Goal: Task Accomplishment & Management: Manage account settings

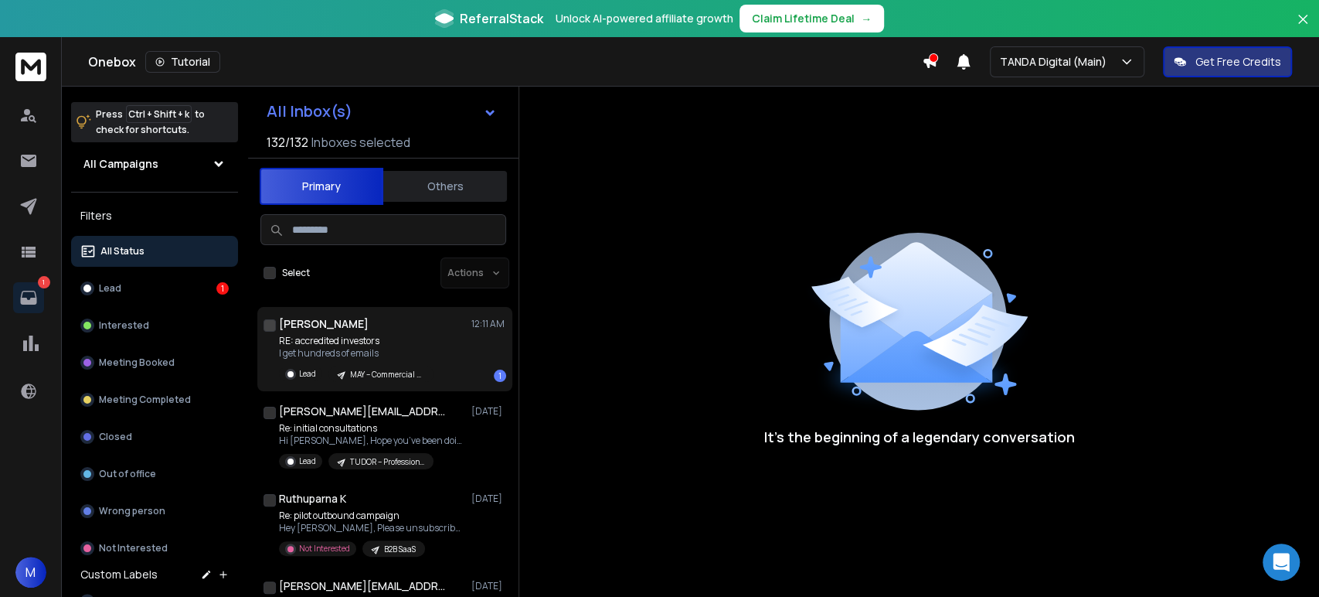
click at [456, 357] on div "RE: accredited investors I get hundreds of emails Lead MAY – Commercial Real Es…" at bounding box center [392, 358] width 227 height 47
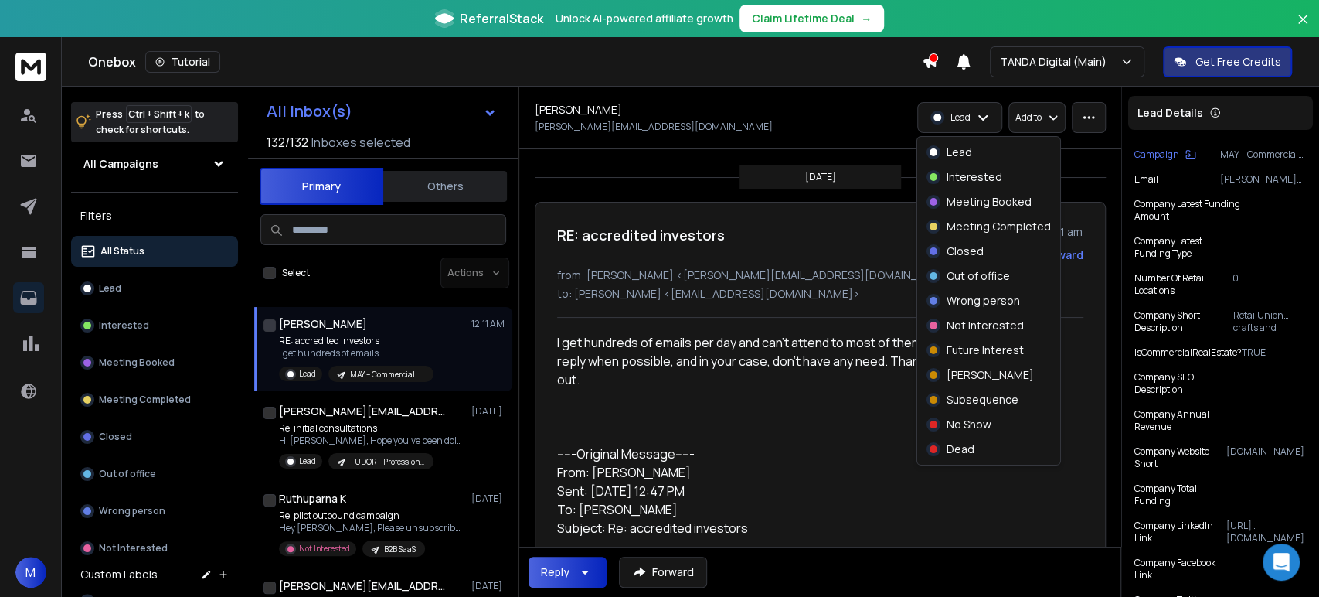
click at [982, 110] on div "Lead" at bounding box center [959, 117] width 83 height 29
click at [969, 326] on p "Not Interested" at bounding box center [985, 325] width 77 height 15
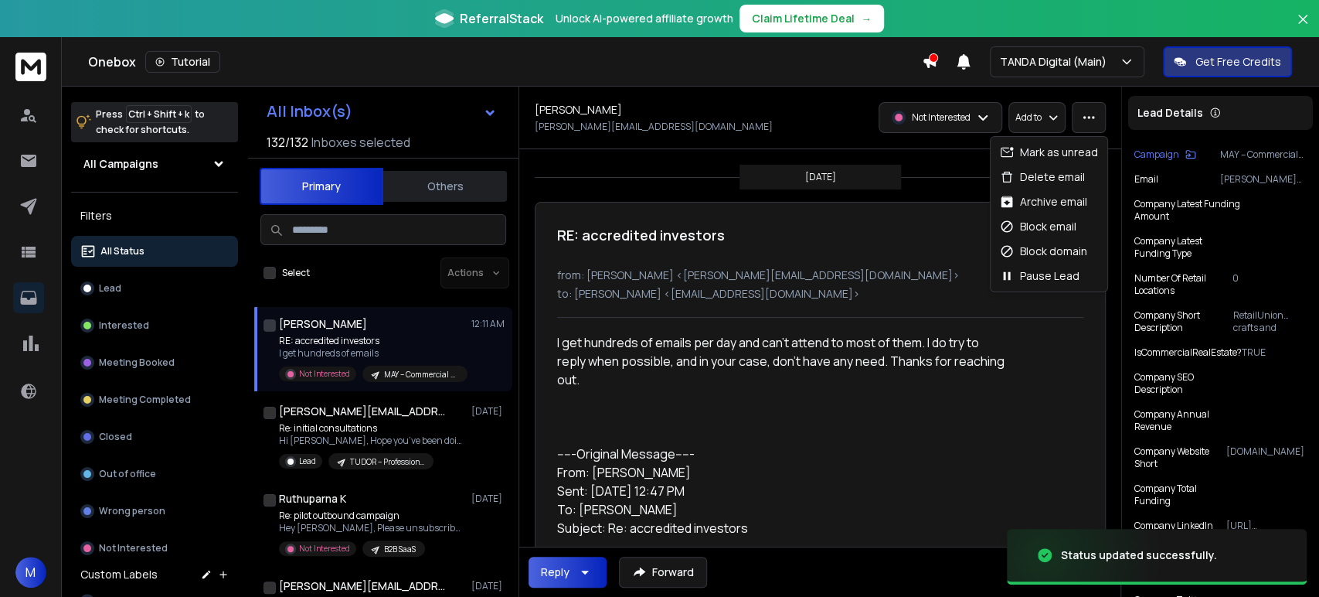
click at [1089, 122] on icon "button" at bounding box center [1089, 118] width 14 height 14
click at [1068, 233] on div "Block email" at bounding box center [1049, 226] width 111 height 25
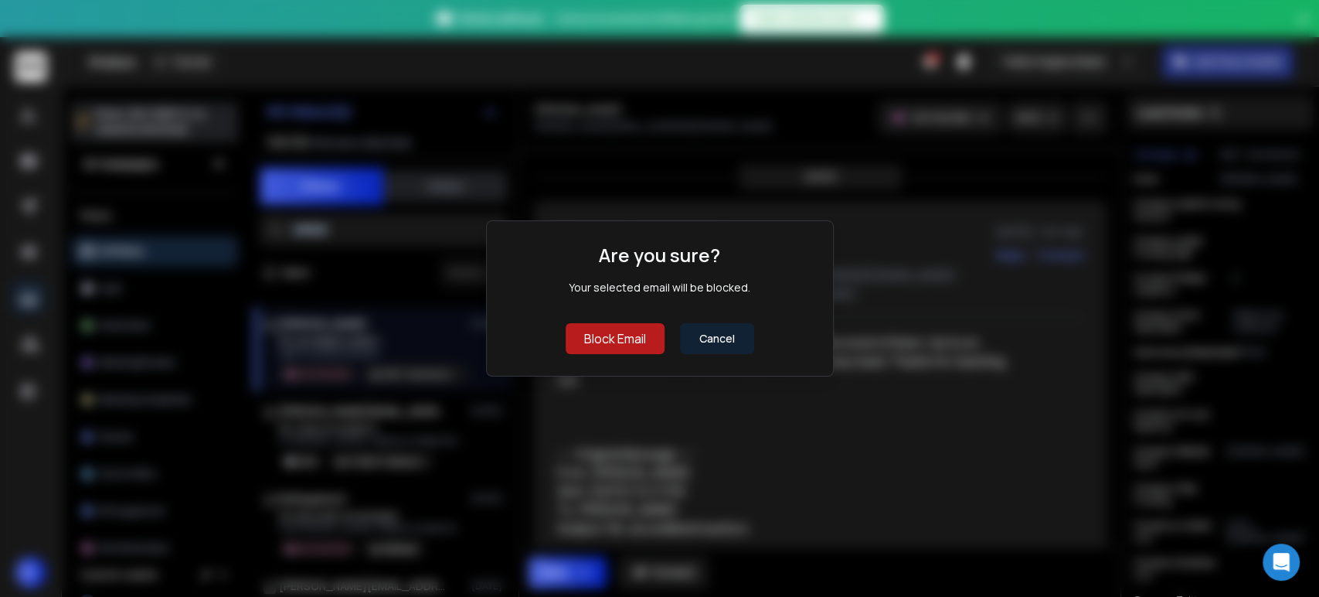
click at [628, 328] on button "Block Email" at bounding box center [615, 338] width 99 height 31
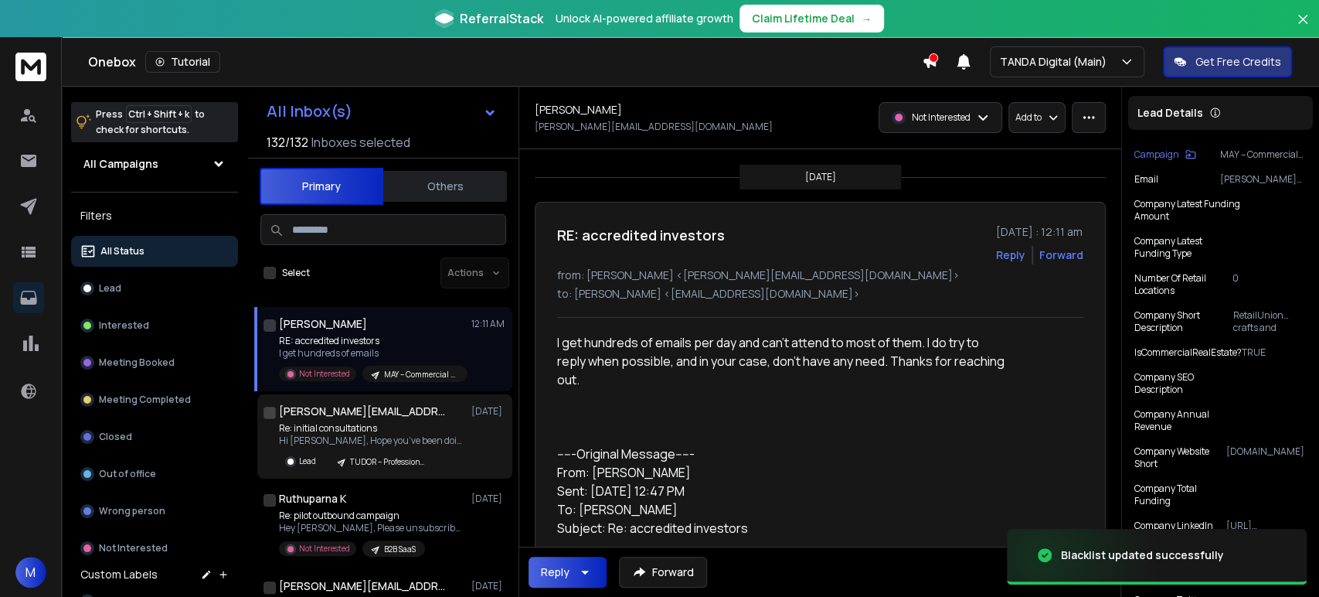
click at [337, 429] on p "Re: initial consultations" at bounding box center [372, 428] width 186 height 12
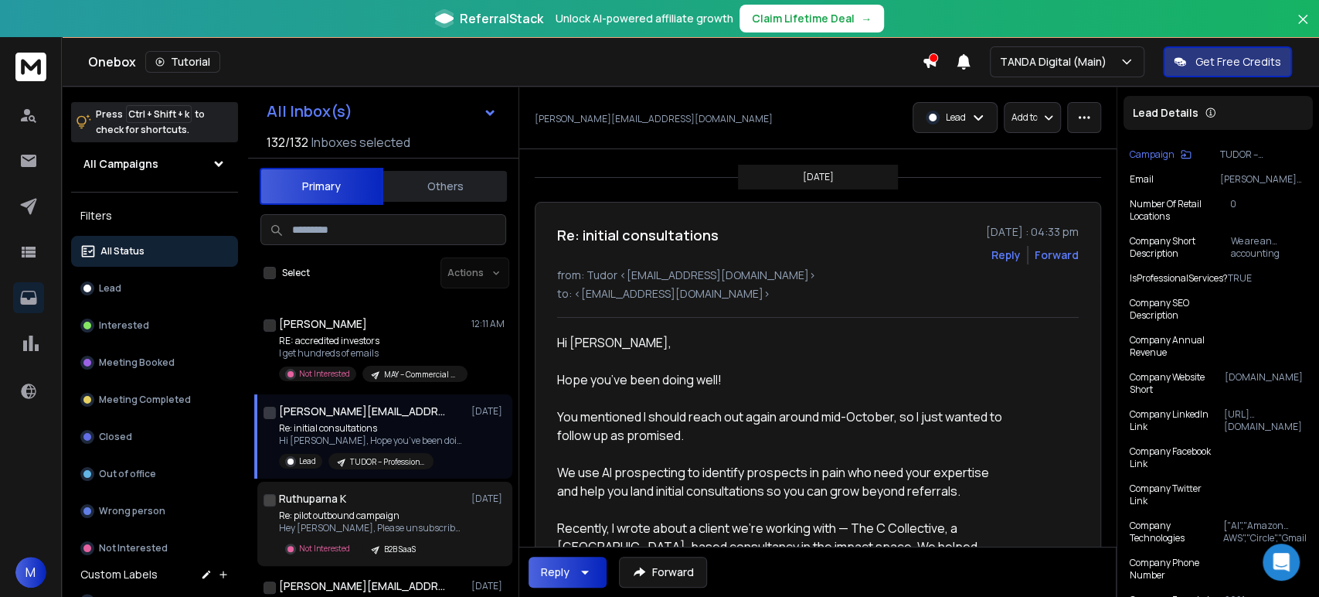
click at [346, 518] on p "Re: pilot outbound campaign" at bounding box center [372, 515] width 186 height 12
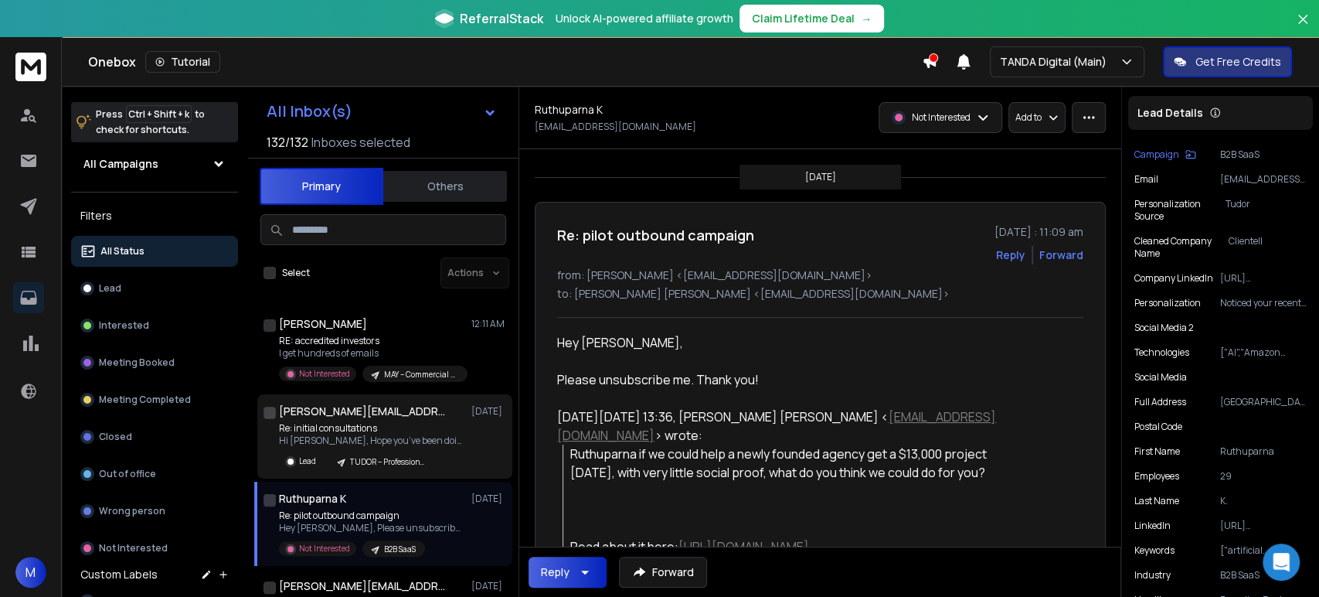
click at [384, 408] on h1 "[PERSON_NAME][EMAIL_ADDRESS][DOMAIN_NAME]" at bounding box center [364, 410] width 170 height 15
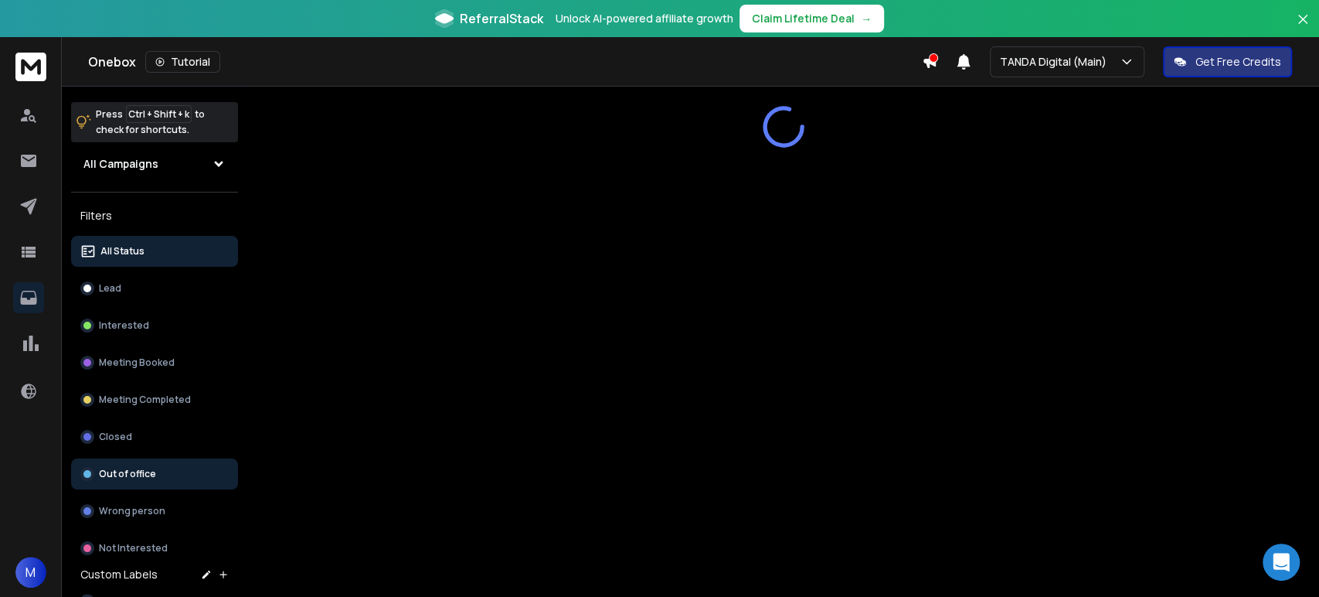
click at [138, 475] on p "Out of office" at bounding box center [127, 474] width 57 height 12
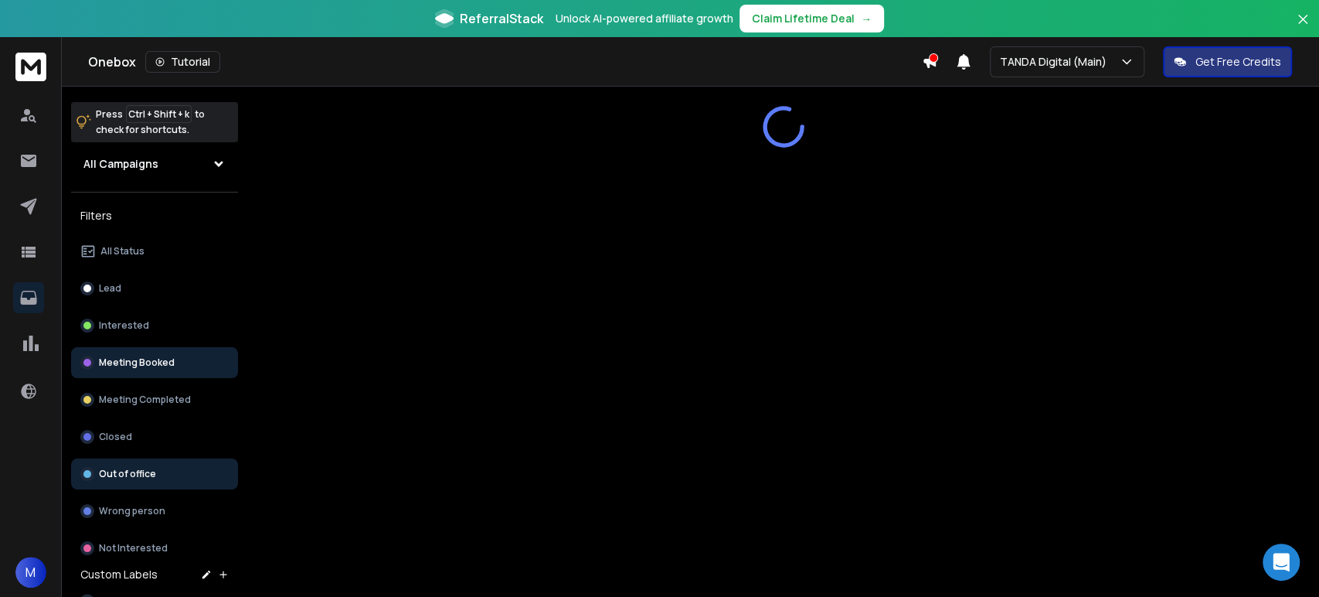
click at [157, 363] on p "Meeting Booked" at bounding box center [137, 362] width 76 height 12
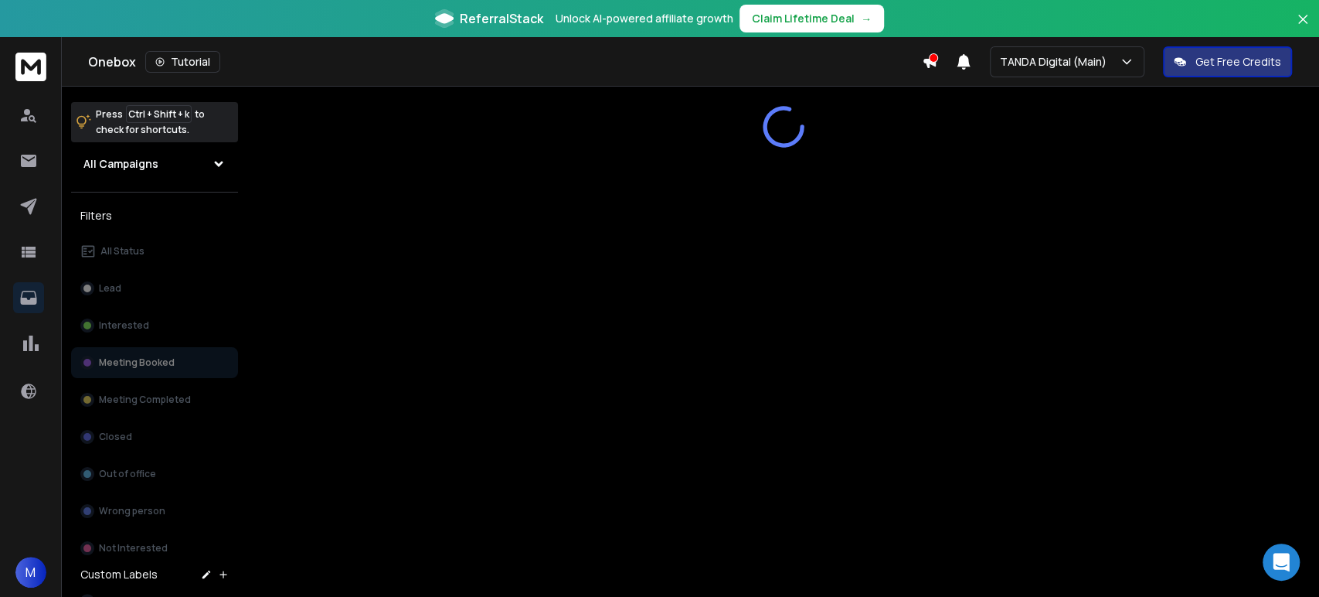
click at [175, 317] on div "All Status Lead Interested Meeting Booked Meeting Completed Closed Out of offic…" at bounding box center [154, 400] width 167 height 328
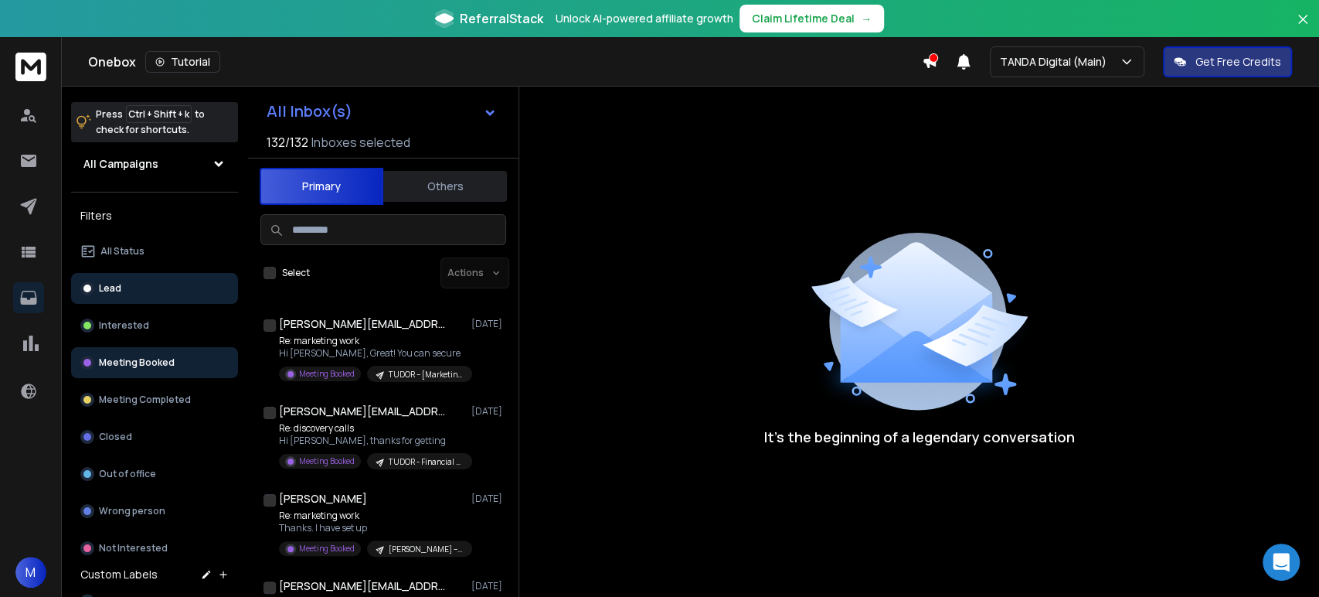
click at [147, 298] on button "Lead" at bounding box center [154, 288] width 167 height 31
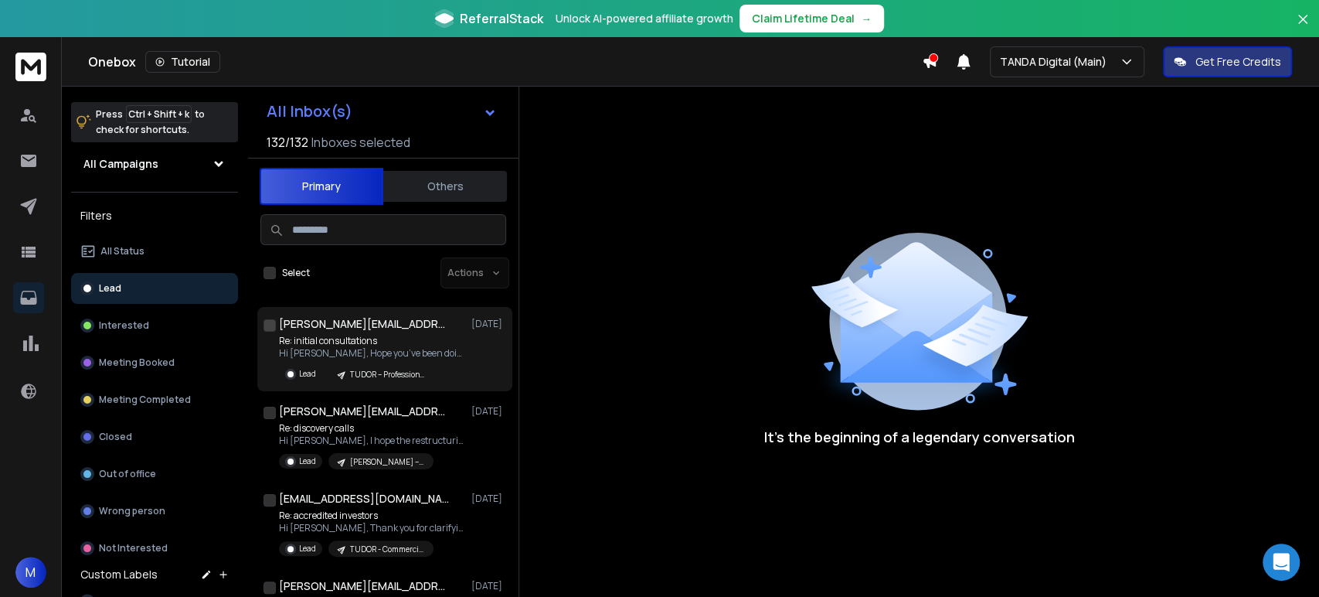
click at [389, 349] on p "Hi [PERSON_NAME], Hope you’ve been doing" at bounding box center [372, 353] width 186 height 12
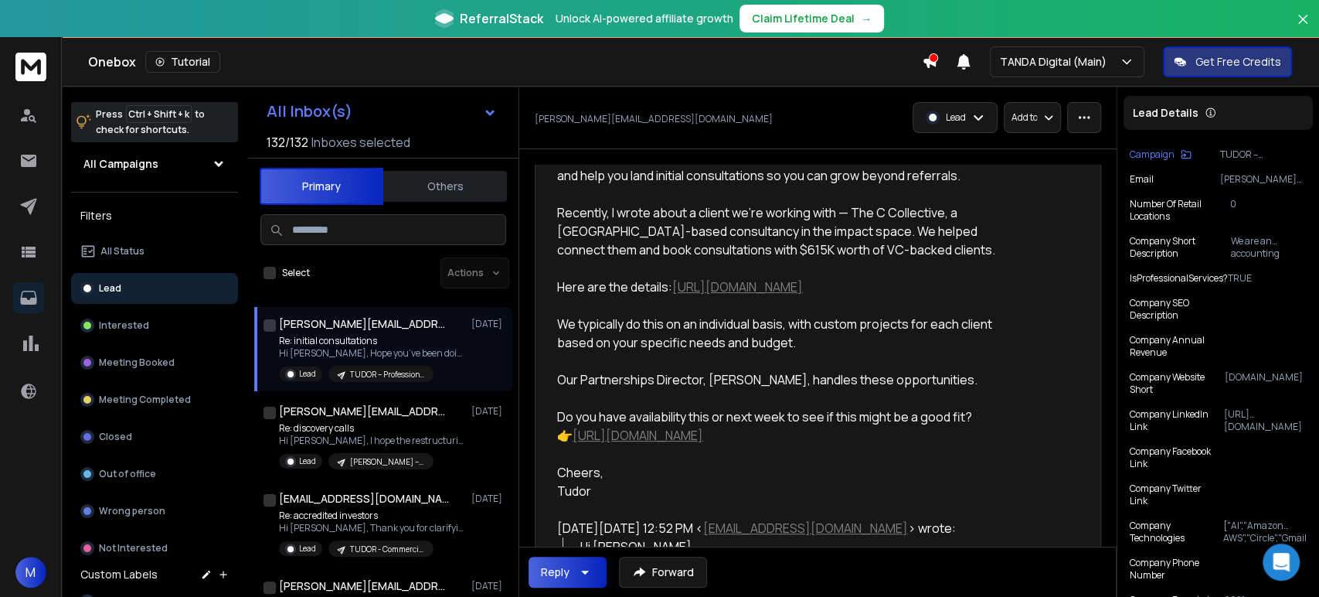
scroll to position [358, 0]
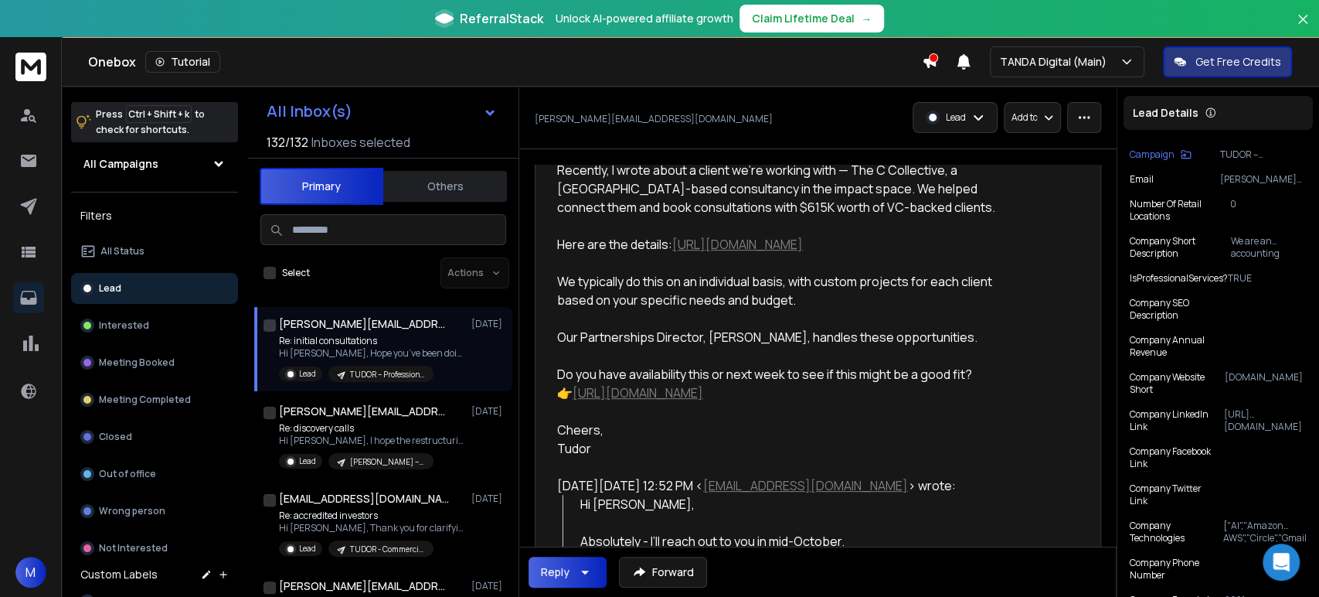
click at [925, 402] on div "Our Partnerships Director, [PERSON_NAME], handles these opportunities. Do you h…" at bounding box center [782, 355] width 451 height 93
click at [1300, 21] on icon "Close banner" at bounding box center [1303, 19] width 9 height 9
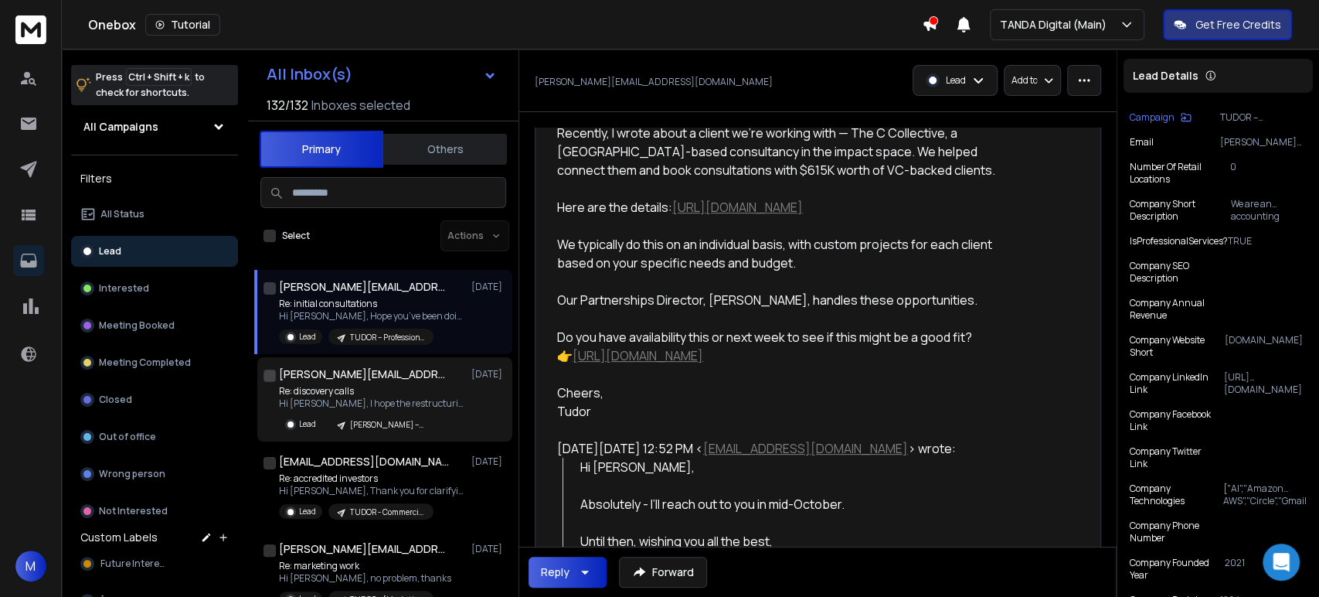
click at [406, 385] on p "Re: discovery calls" at bounding box center [372, 391] width 186 height 12
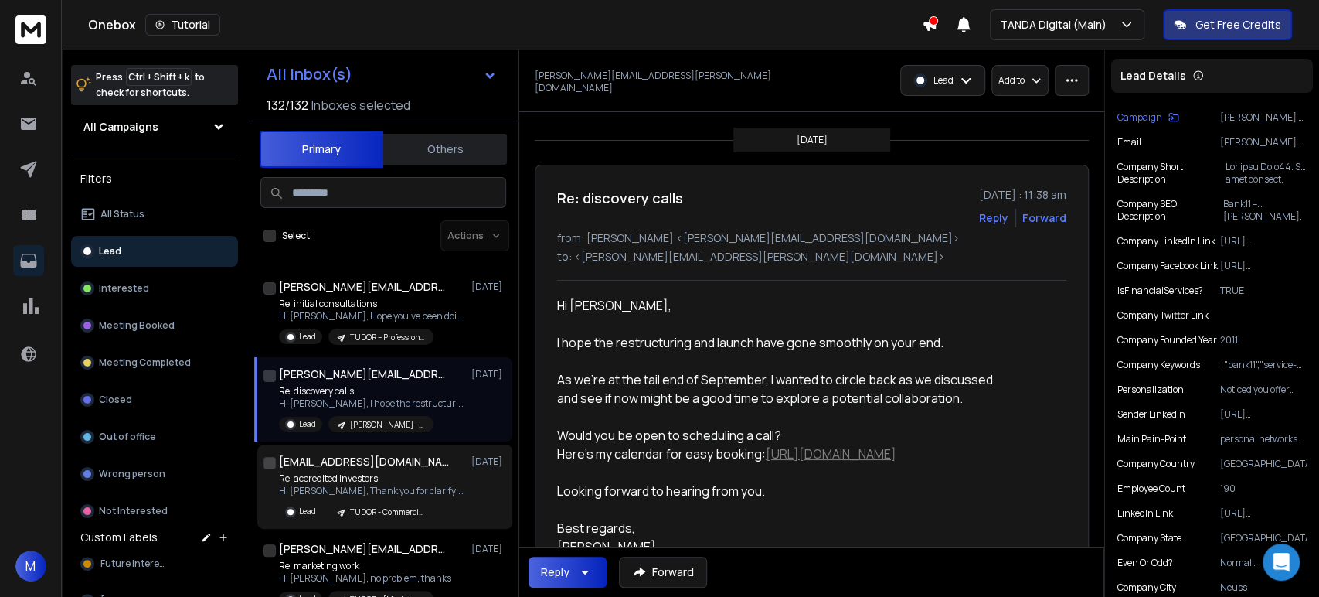
click at [383, 458] on h1 "[EMAIL_ADDRESS][DOMAIN_NAME]" at bounding box center [364, 461] width 170 height 15
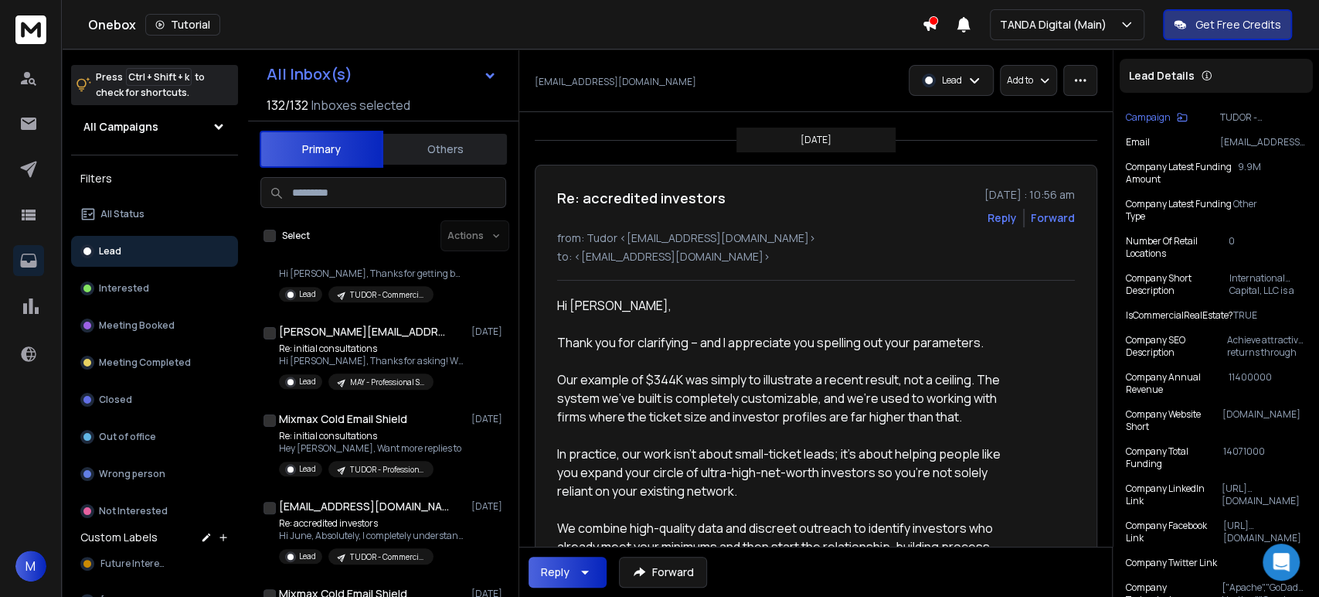
scroll to position [1255, 0]
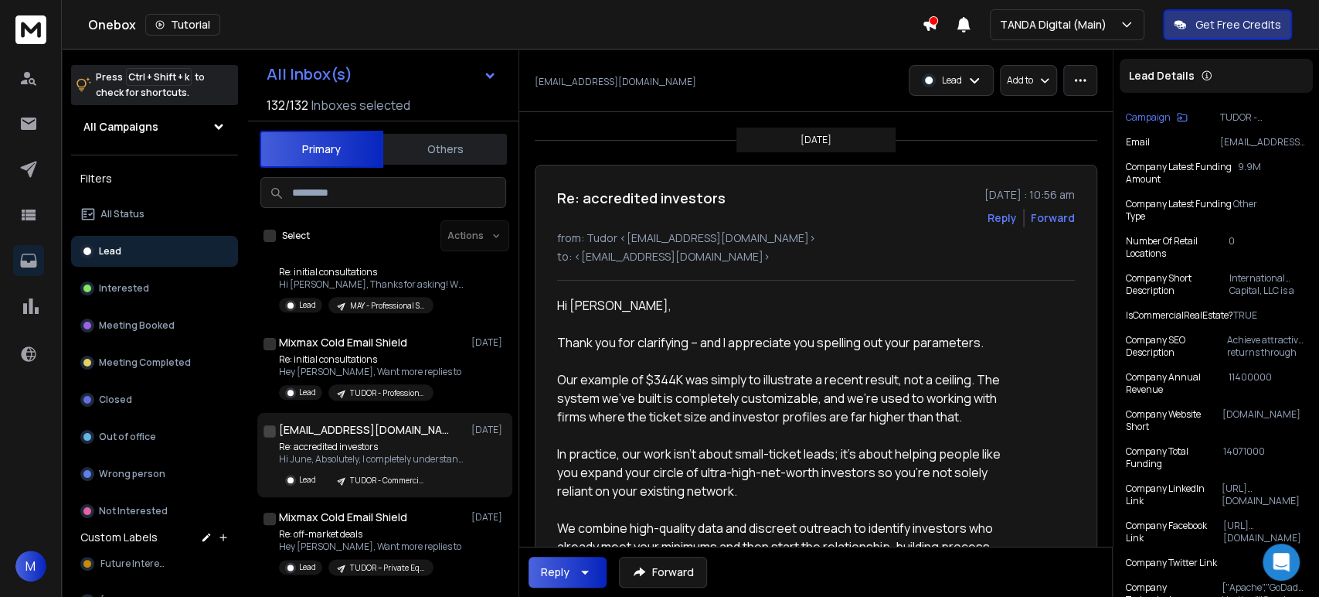
click at [393, 418] on div "[EMAIL_ADDRESS][DOMAIN_NAME] [DATE] Re: accredited investors Hi June, Absolutel…" at bounding box center [384, 455] width 255 height 84
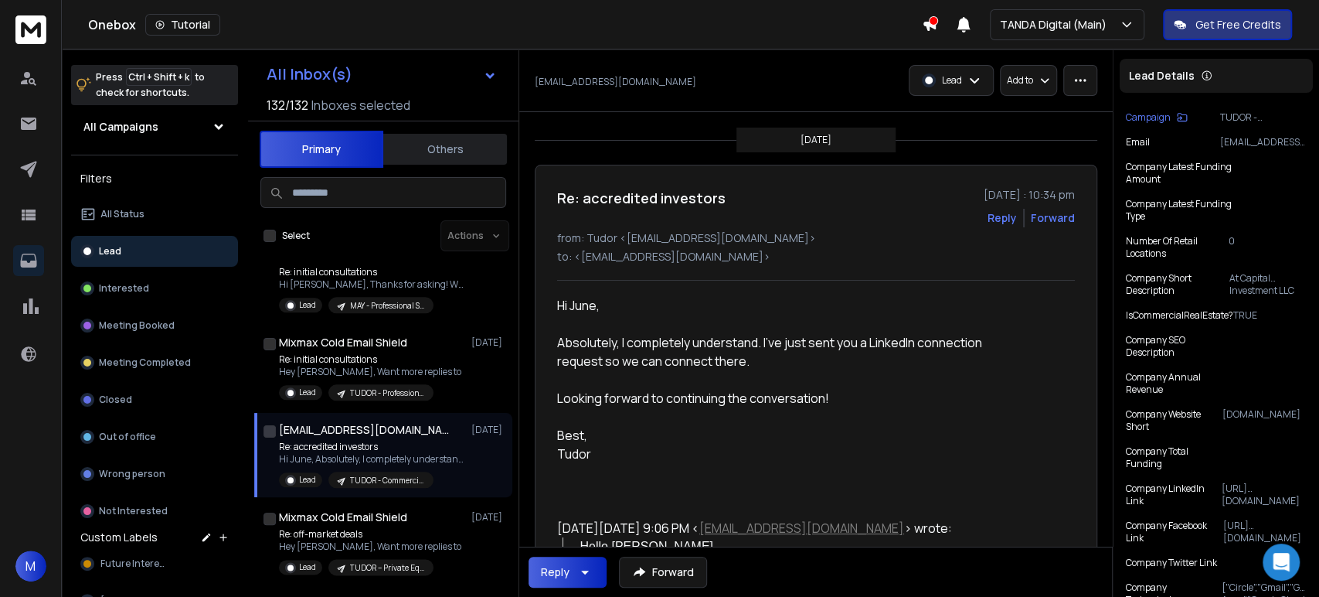
click at [337, 250] on div "Select Actions" at bounding box center [383, 232] width 271 height 37
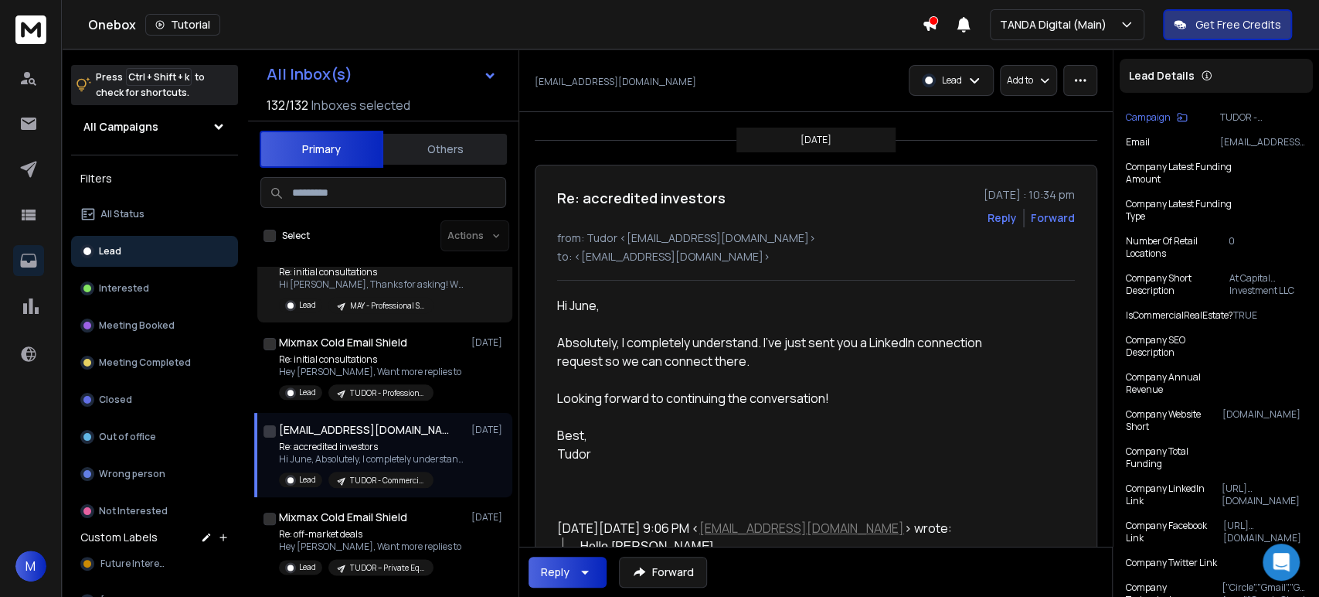
click at [385, 286] on p "Hi [PERSON_NAME], Thanks for asking! What we’re" at bounding box center [372, 284] width 186 height 12
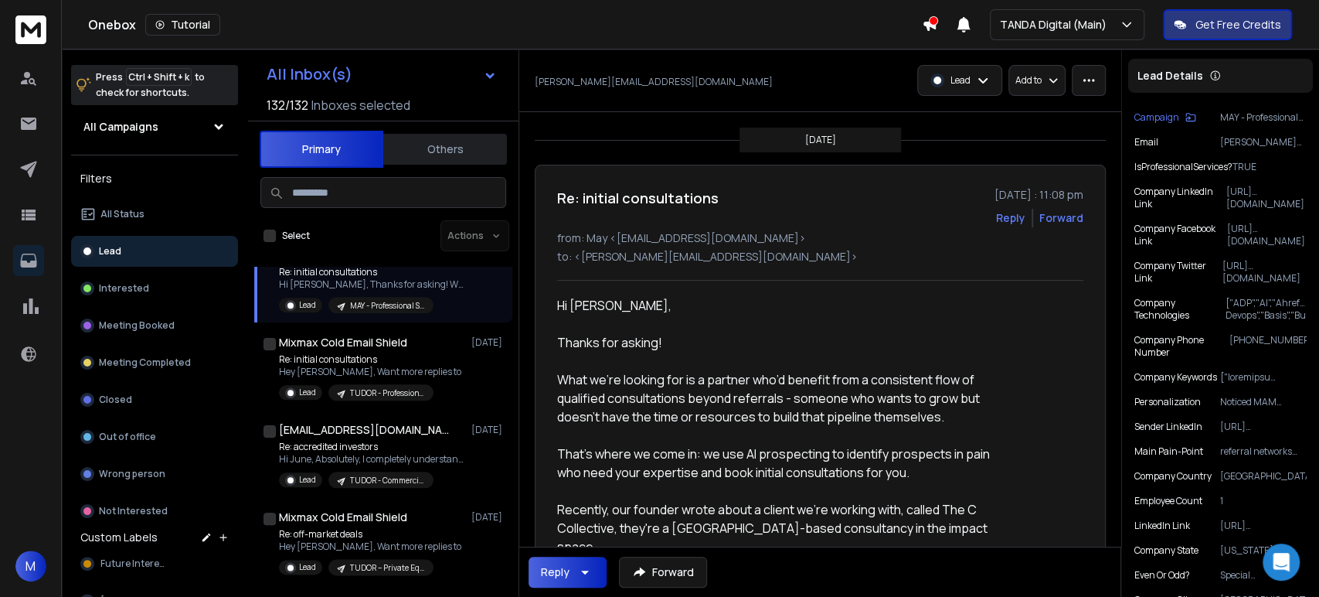
click at [571, 408] on div "Thanks for asking! What we’re looking for is a partner who’d benefit from a con…" at bounding box center [782, 388] width 451 height 111
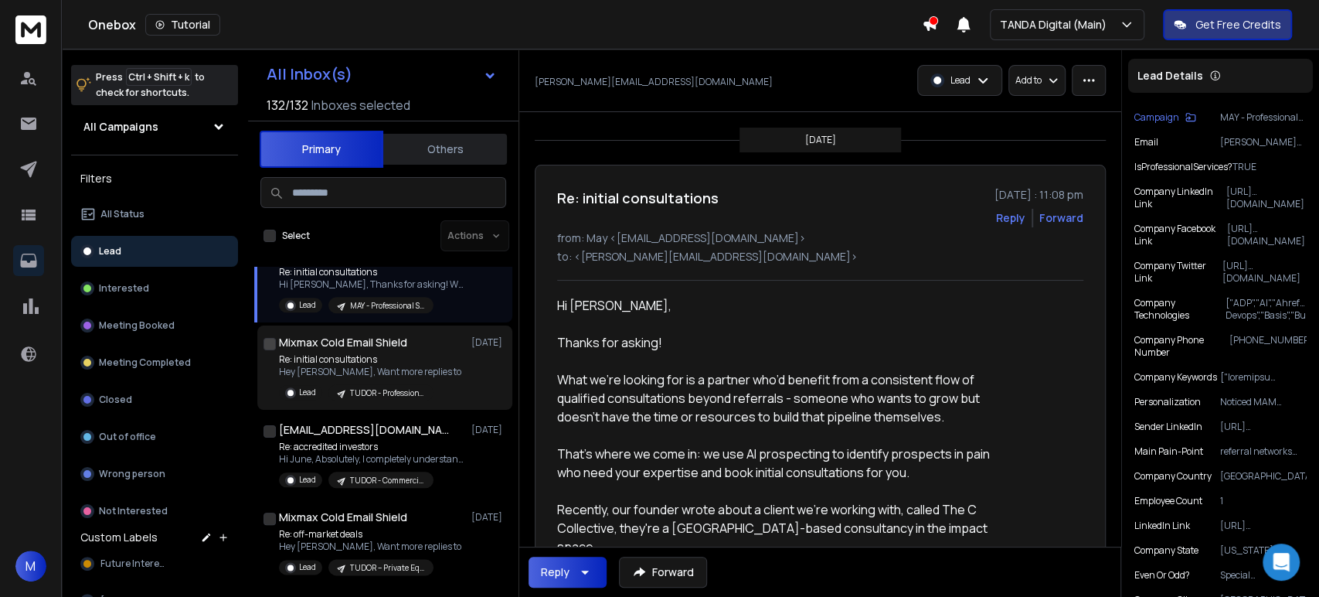
click at [386, 337] on h1 "Mixmax Cold Email Shield" at bounding box center [343, 342] width 128 height 15
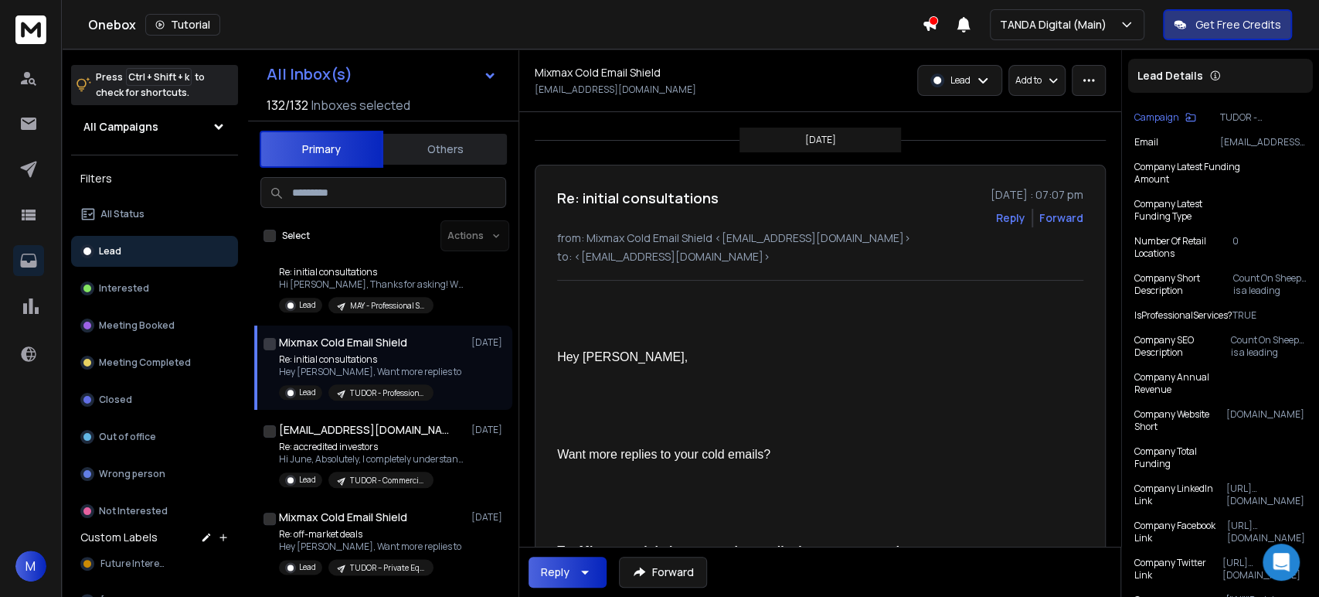
scroll to position [1241, 0]
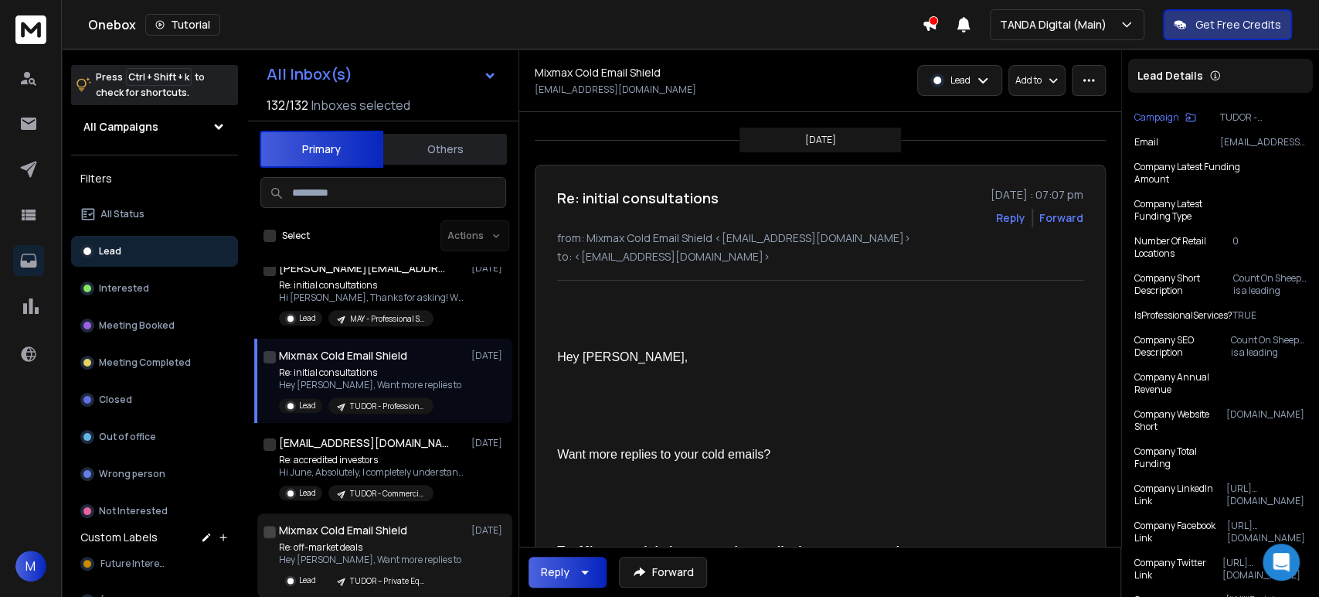
click at [350, 536] on h1 "Mixmax Cold Email Shield" at bounding box center [343, 530] width 128 height 15
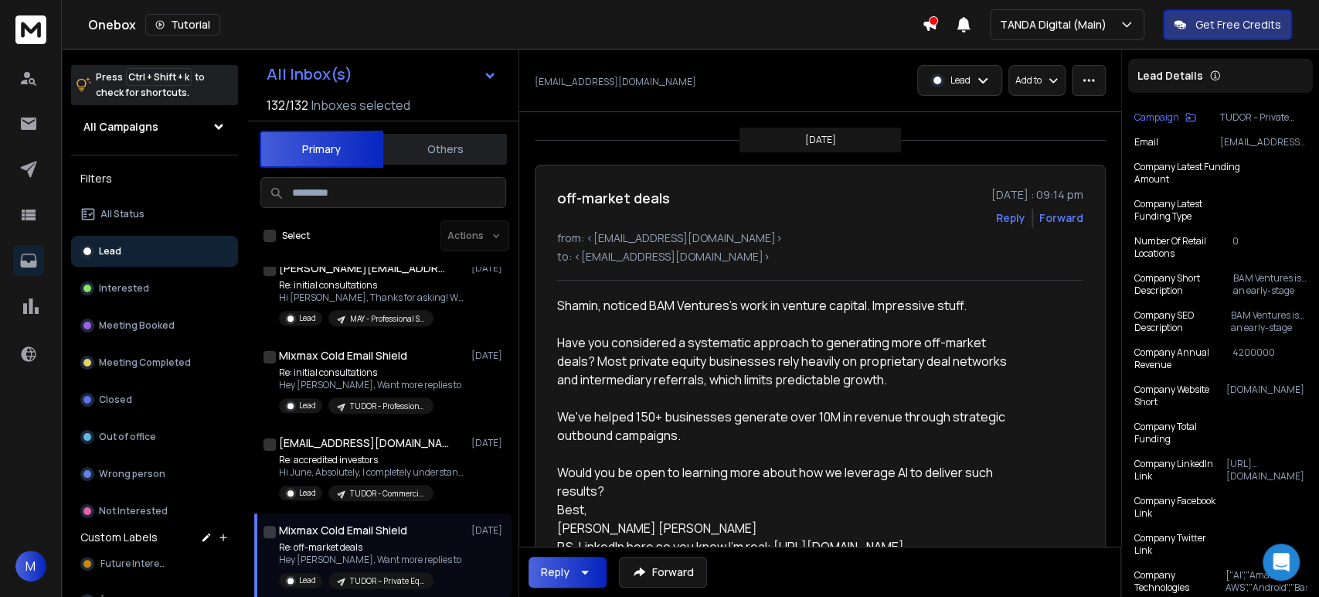
click at [669, 363] on div "Shamin, noticed BAM Ventures's work in venture capital. Impressive stuff. Have …" at bounding box center [789, 441] width 464 height 291
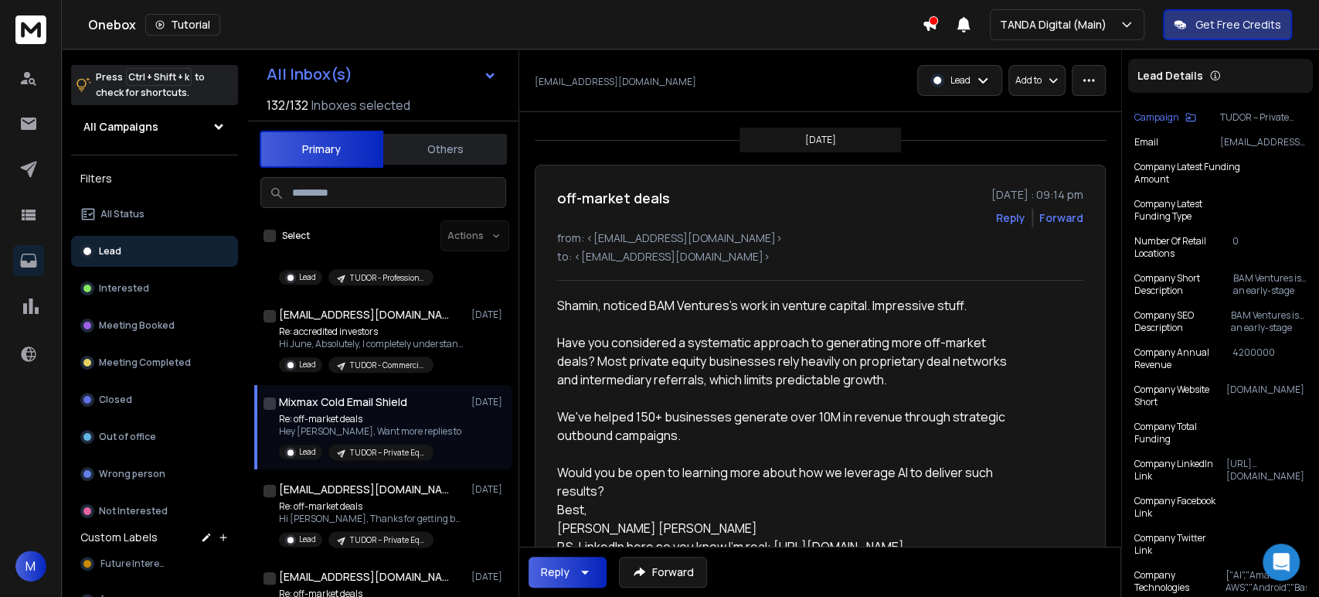
scroll to position [1397, 0]
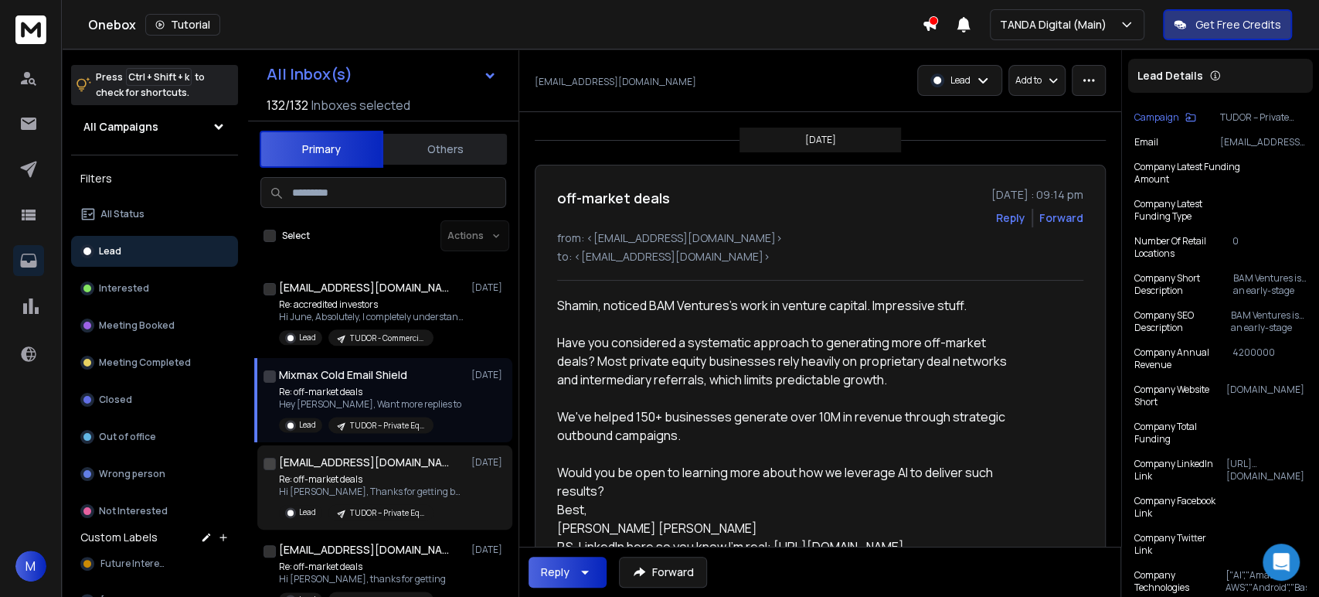
click at [337, 463] on h1 "[EMAIL_ADDRESS][DOMAIN_NAME]" at bounding box center [364, 462] width 170 height 15
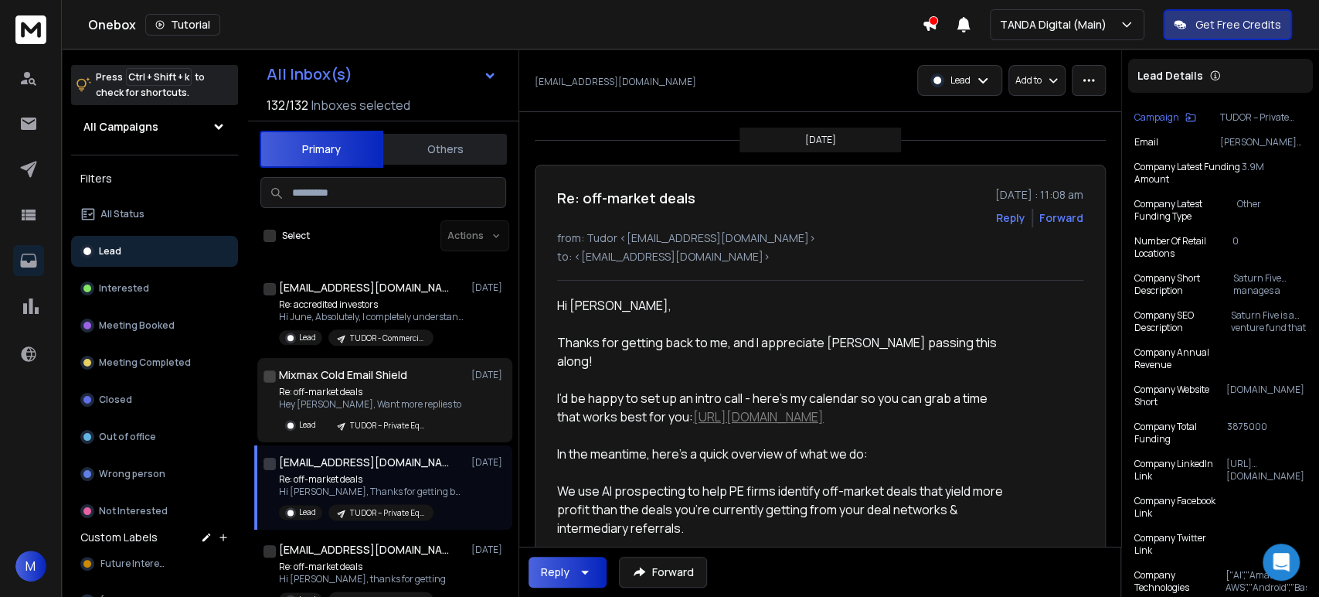
click at [329, 386] on p "Re: off-market deals" at bounding box center [370, 392] width 182 height 12
